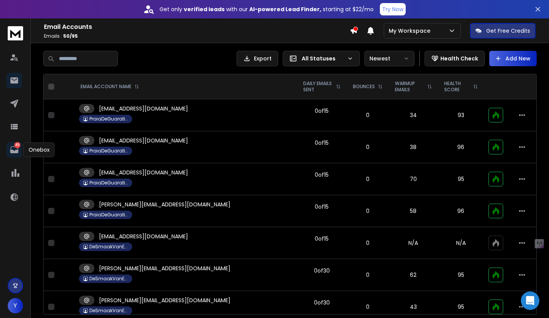
click at [17, 148] on p "46" at bounding box center [17, 145] width 6 height 6
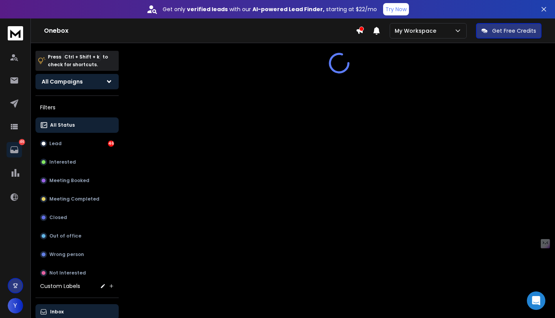
click at [85, 81] on button "All Campaigns" at bounding box center [76, 81] width 83 height 15
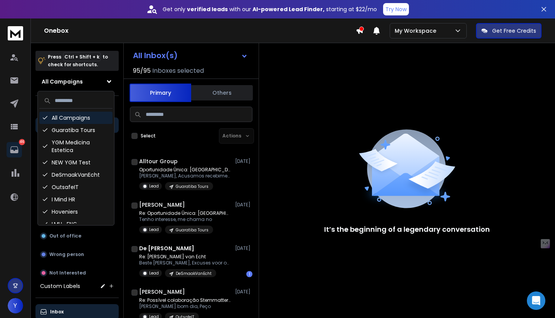
click at [75, 116] on div "All Campaigns" at bounding box center [75, 118] width 73 height 12
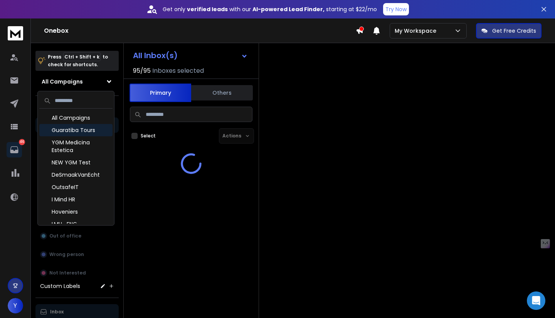
click at [78, 127] on div "Guaratiba Tours" at bounding box center [75, 130] width 73 height 12
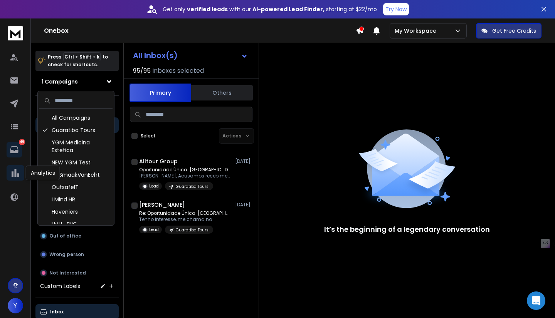
click at [16, 169] on icon at bounding box center [16, 173] width 8 height 8
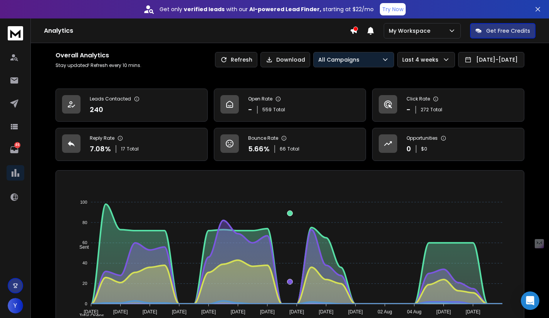
click at [341, 55] on button "All Campaigns" at bounding box center [353, 59] width 81 height 15
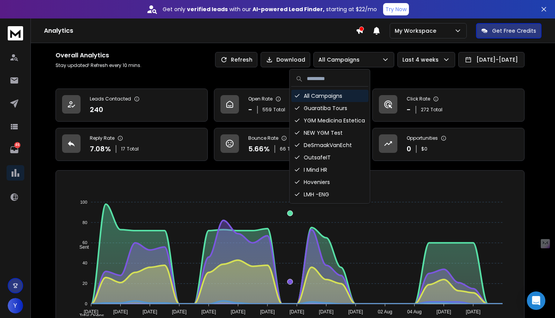
click at [322, 96] on div "All Campaigns" at bounding box center [329, 96] width 77 height 12
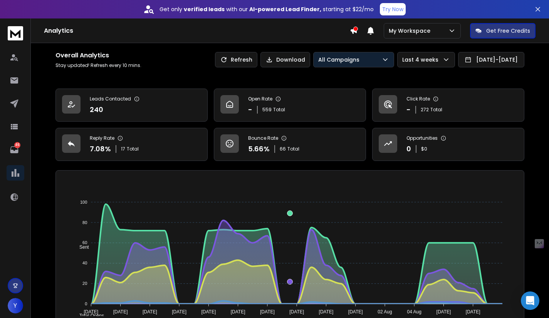
click at [318, 62] on p "All Campaigns" at bounding box center [340, 60] width 44 height 8
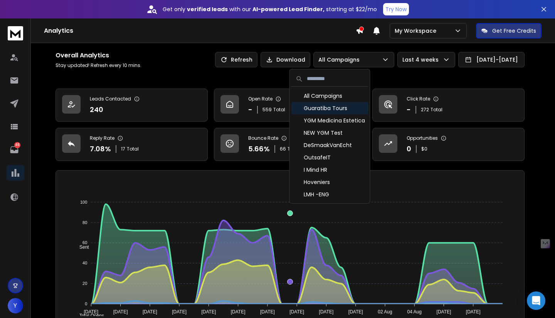
click at [315, 106] on div "Guaratiba Tours" at bounding box center [329, 108] width 77 height 12
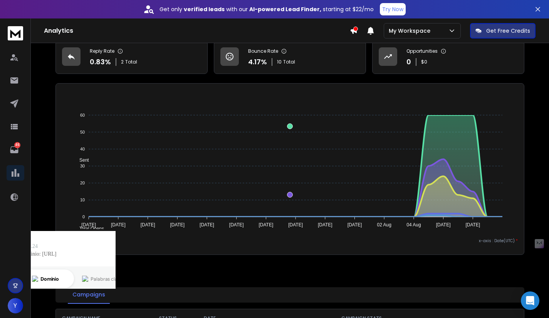
scroll to position [69, 0]
